Goal: Communication & Community: Answer question/provide support

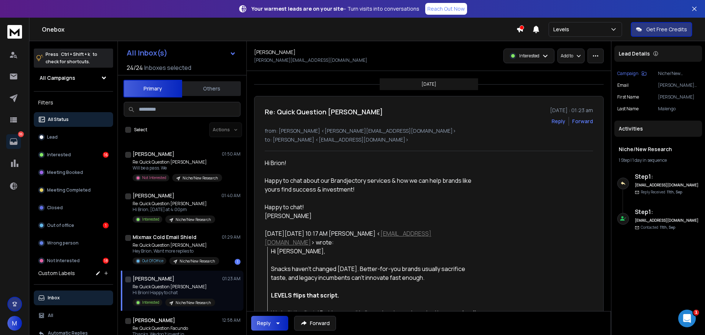
scroll to position [37, 0]
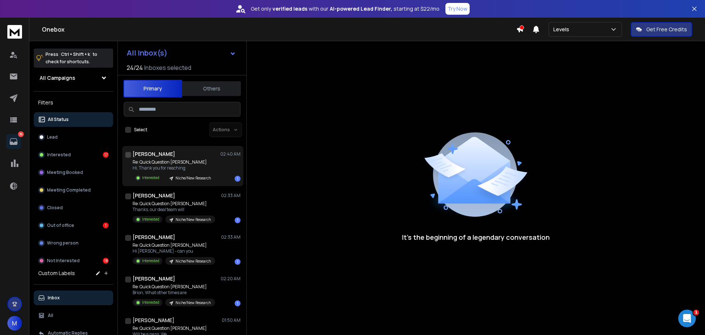
click at [196, 162] on p "Re: Quick Question Jeremy" at bounding box center [174, 162] width 83 height 6
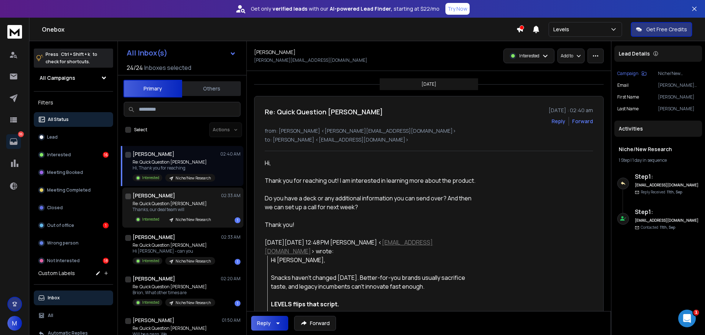
click at [200, 201] on p "Re: Quick Question [PERSON_NAME]" at bounding box center [174, 204] width 83 height 6
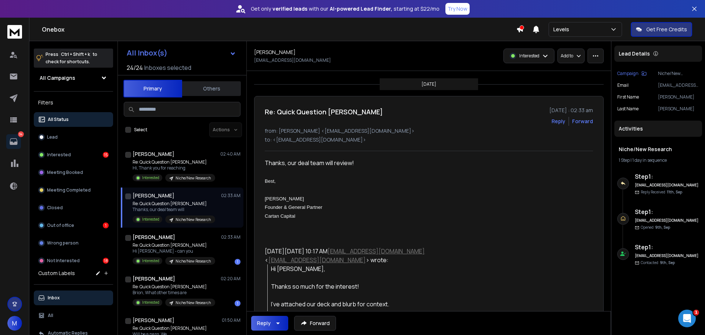
scroll to position [37, 0]
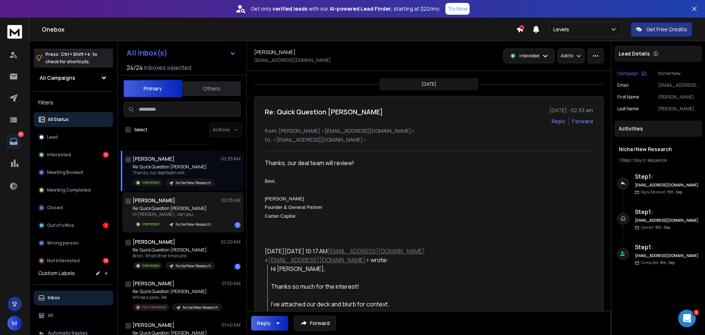
click at [199, 210] on p "Re: Quick Question [PERSON_NAME]" at bounding box center [174, 208] width 83 height 6
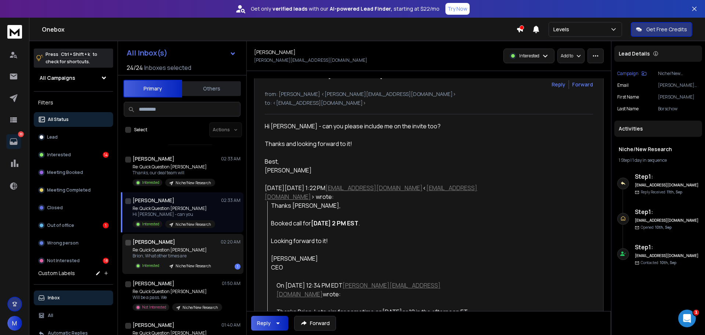
click at [200, 249] on p "Re: Quick Question Hale" at bounding box center [174, 250] width 83 height 6
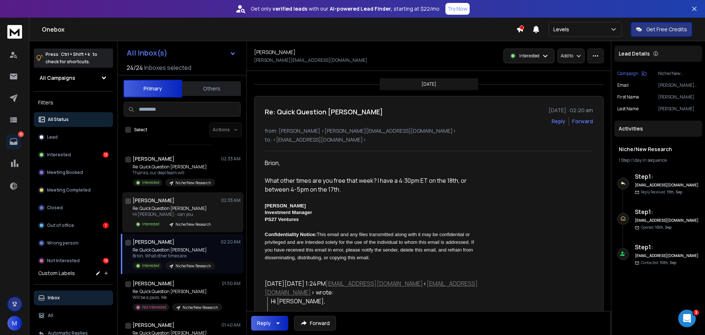
scroll to position [73, 0]
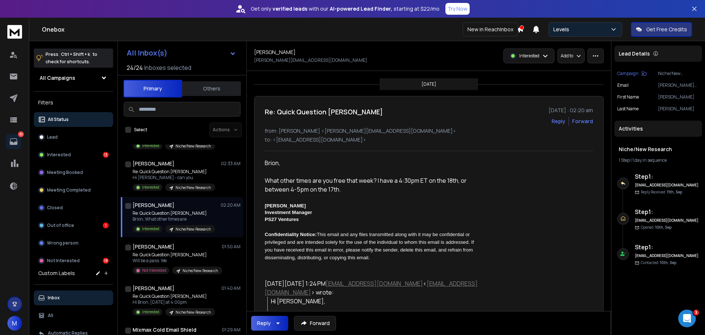
click at [614, 31] on icon "button" at bounding box center [613, 29] width 7 height 7
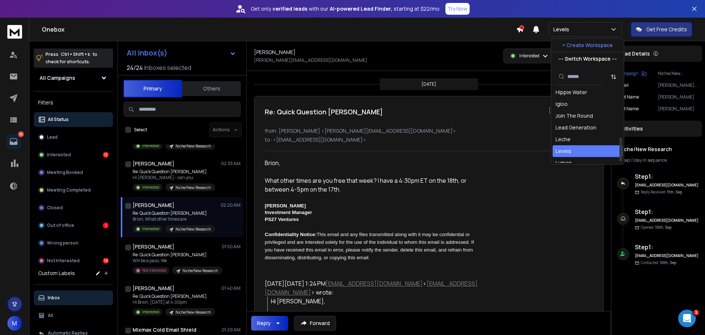
scroll to position [150, 0]
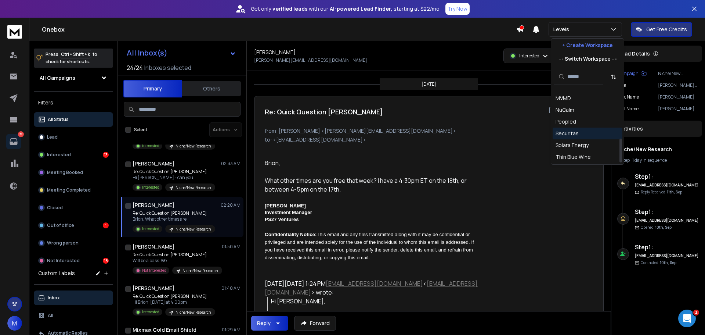
click at [587, 134] on div "Securitas" at bounding box center [588, 133] width 70 height 12
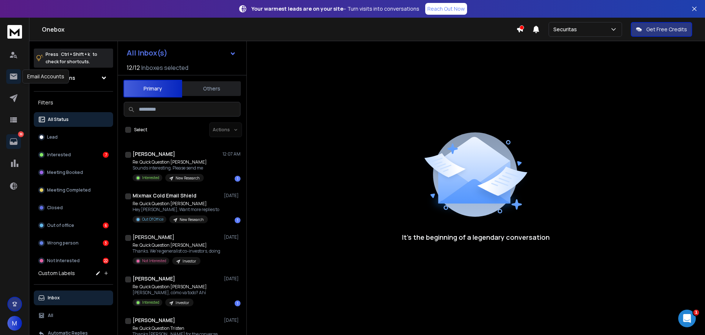
click at [15, 80] on icon at bounding box center [13, 76] width 9 height 9
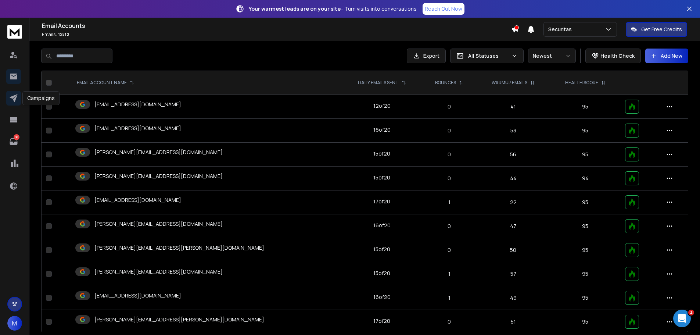
click at [15, 102] on icon at bounding box center [13, 98] width 9 height 9
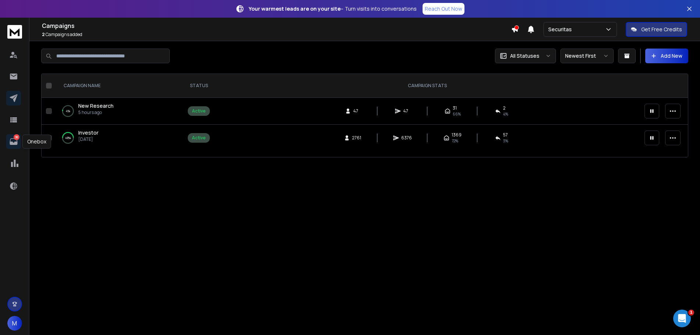
click at [12, 141] on icon at bounding box center [13, 141] width 9 height 9
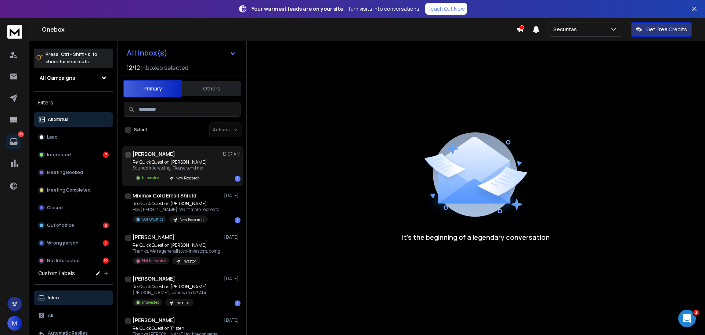
click at [199, 166] on p "Sounds interesting. Please send me" at bounding box center [170, 168] width 74 height 6
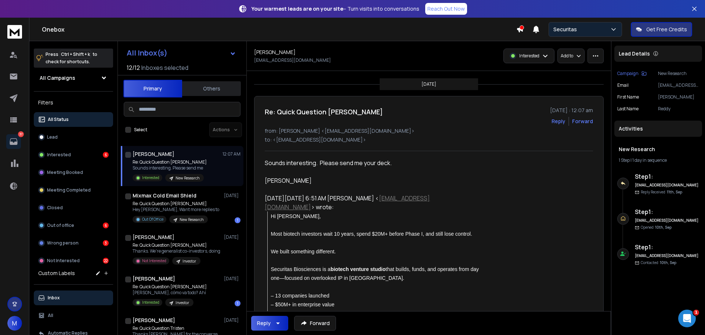
click at [580, 31] on p "Securitas" at bounding box center [567, 29] width 26 height 7
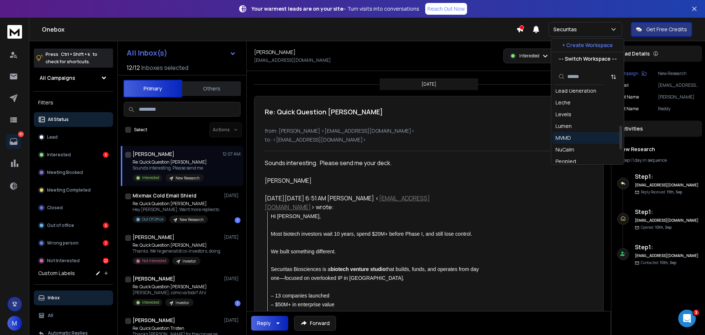
scroll to position [147, 0]
click at [586, 146] on div "Solara Energy" at bounding box center [572, 147] width 33 height 7
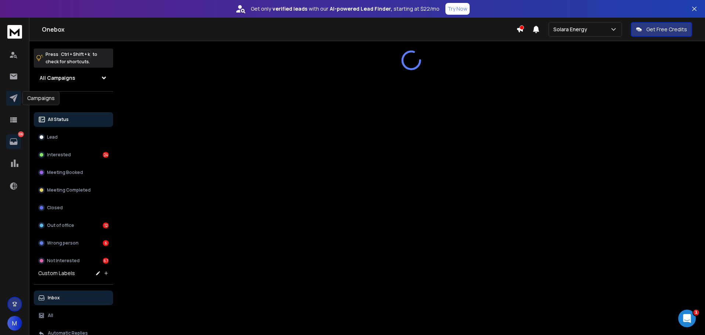
click at [17, 91] on link at bounding box center [13, 98] width 15 height 15
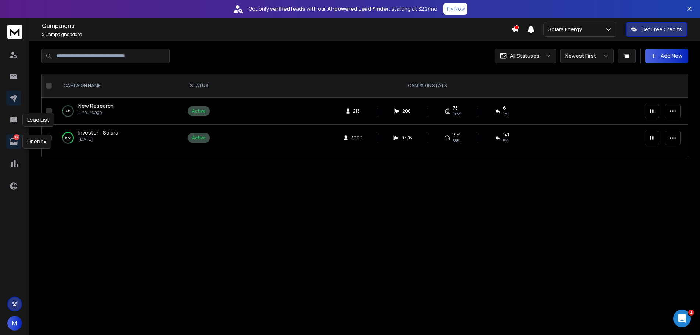
click at [18, 146] on link "109" at bounding box center [13, 141] width 15 height 15
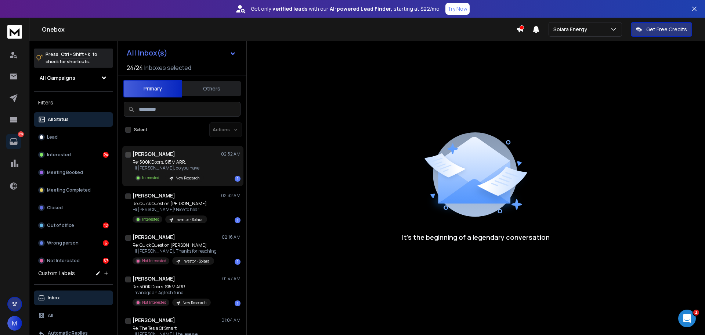
click at [200, 159] on p "Re: 500K Doors. $15M ARR." at bounding box center [168, 162] width 71 height 6
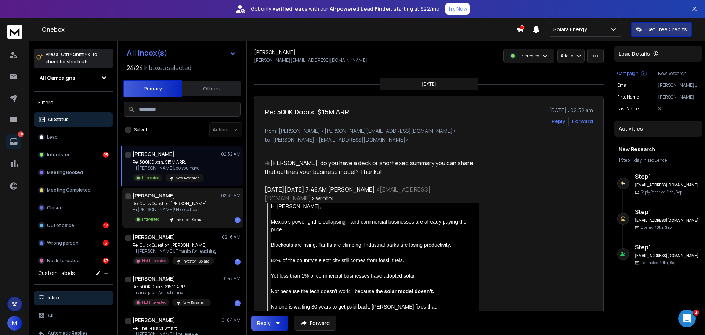
click at [180, 204] on p "Re: Quick Question [PERSON_NAME]" at bounding box center [170, 204] width 75 height 6
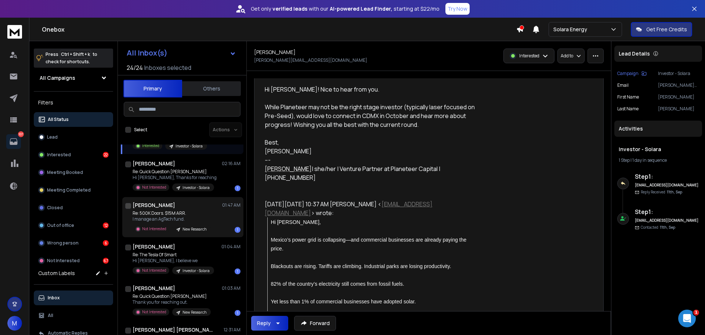
scroll to position [110, 0]
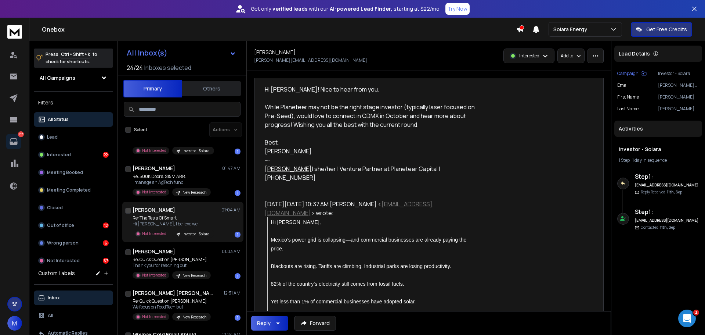
click at [196, 221] on p "Hi [PERSON_NAME], I believe we" at bounding box center [174, 224] width 82 height 6
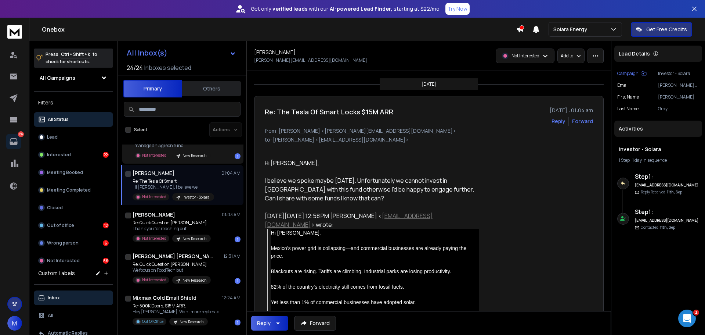
scroll to position [0, 0]
